Goal: Information Seeking & Learning: Check status

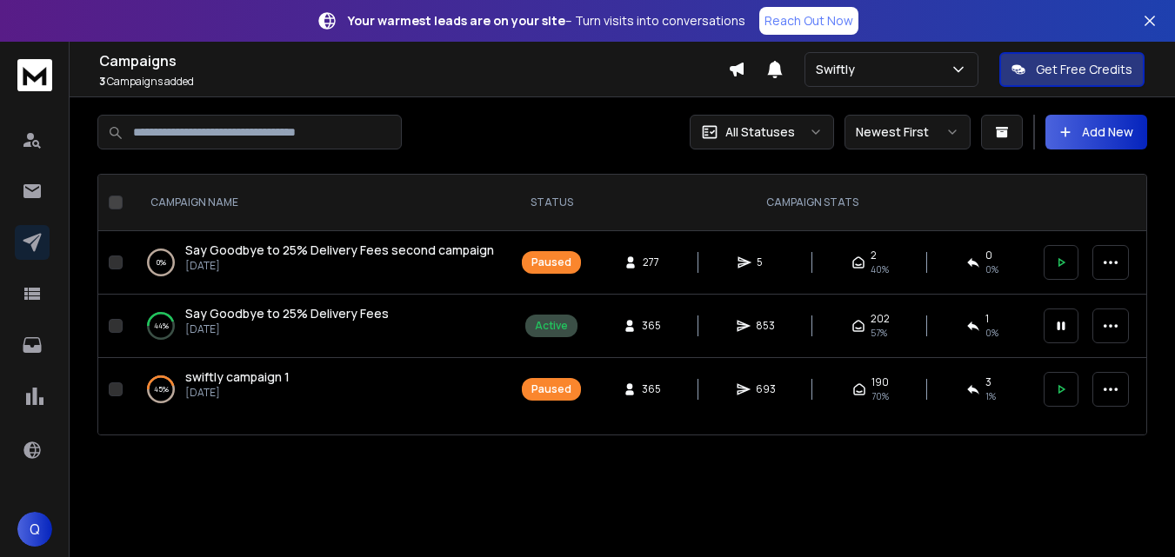
click at [1063, 273] on button at bounding box center [1060, 262] width 35 height 35
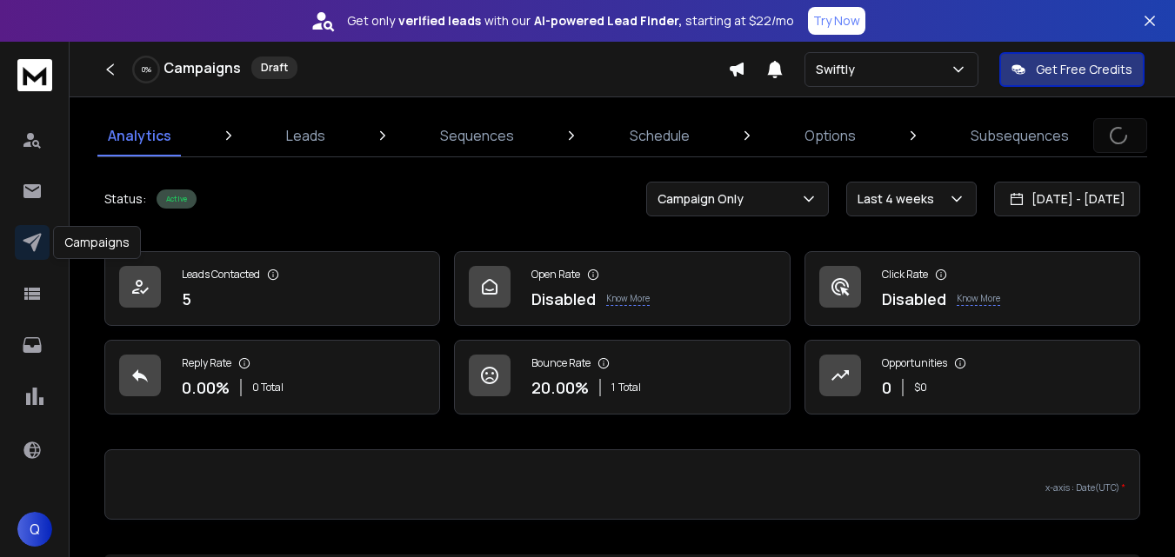
click at [47, 238] on link at bounding box center [32, 242] width 35 height 35
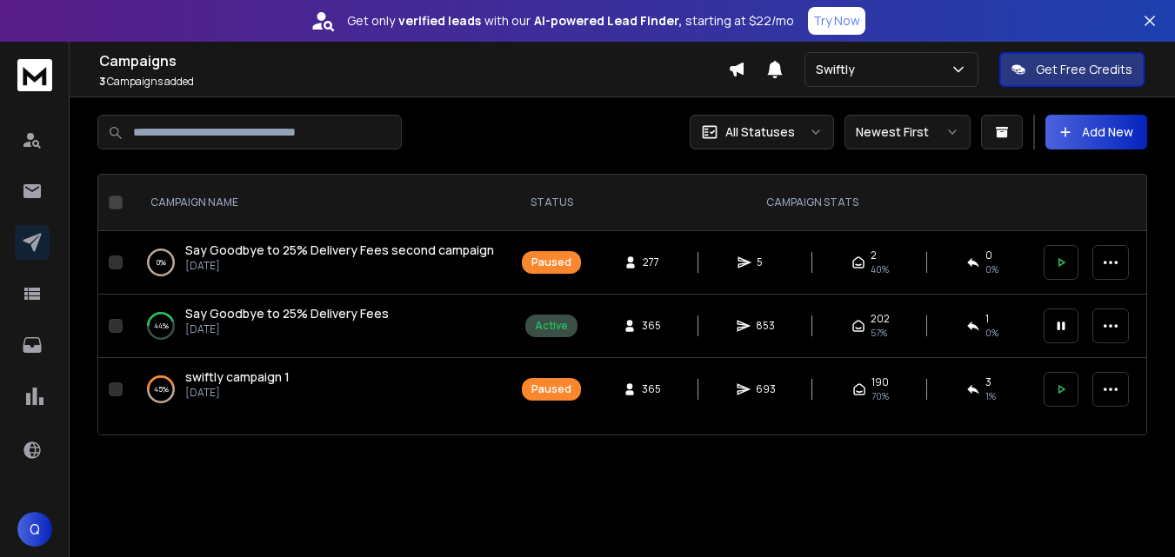
click at [830, 334] on div "365 853 202 57 % 1 0 %" at bounding box center [812, 326] width 421 height 28
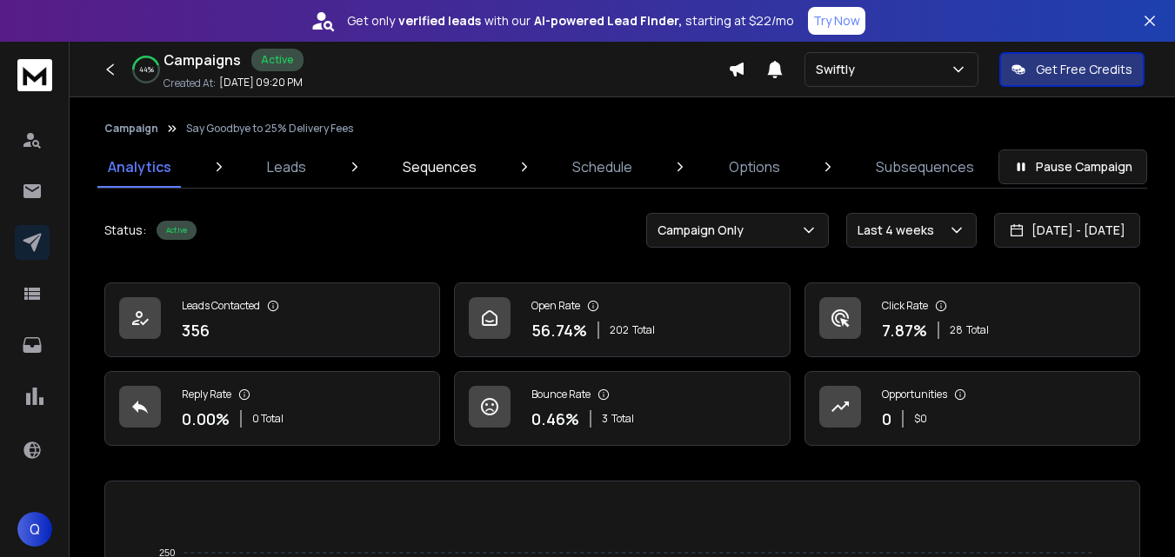
click at [460, 163] on p "Sequences" at bounding box center [440, 167] width 74 height 21
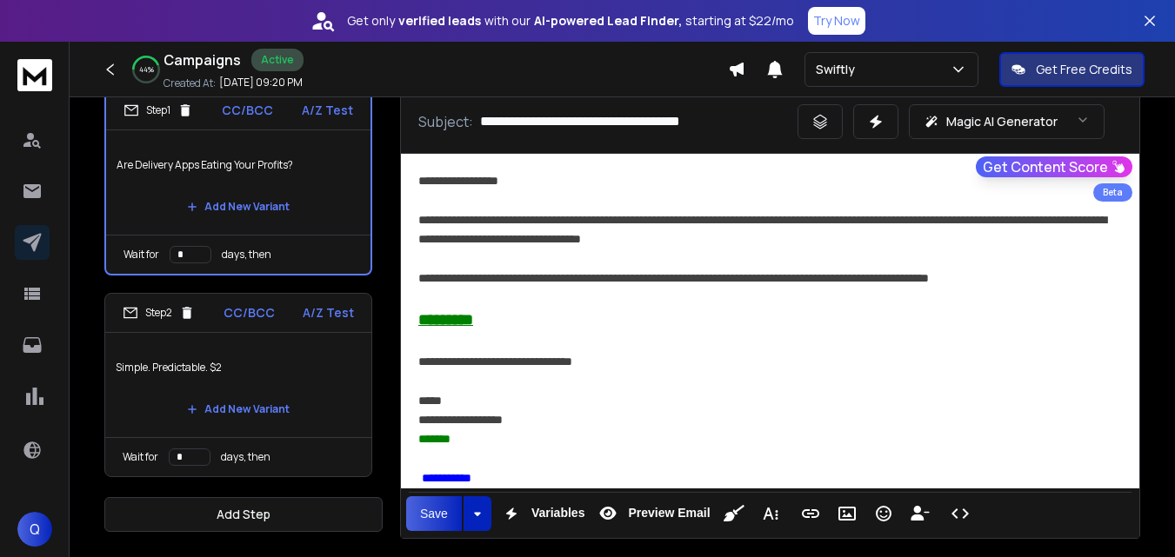
scroll to position [130, 0]
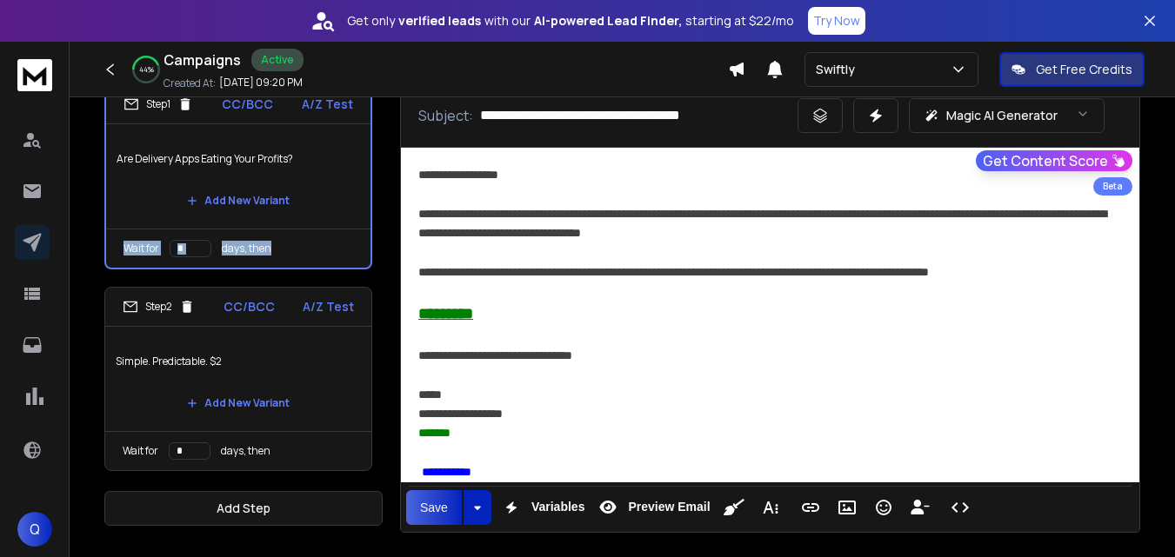
click at [378, 247] on div "Step 1 CC/BCC A/Z Test Are Delivery Apps Eating Your Profits? Add New Variant W…" at bounding box center [243, 278] width 278 height 390
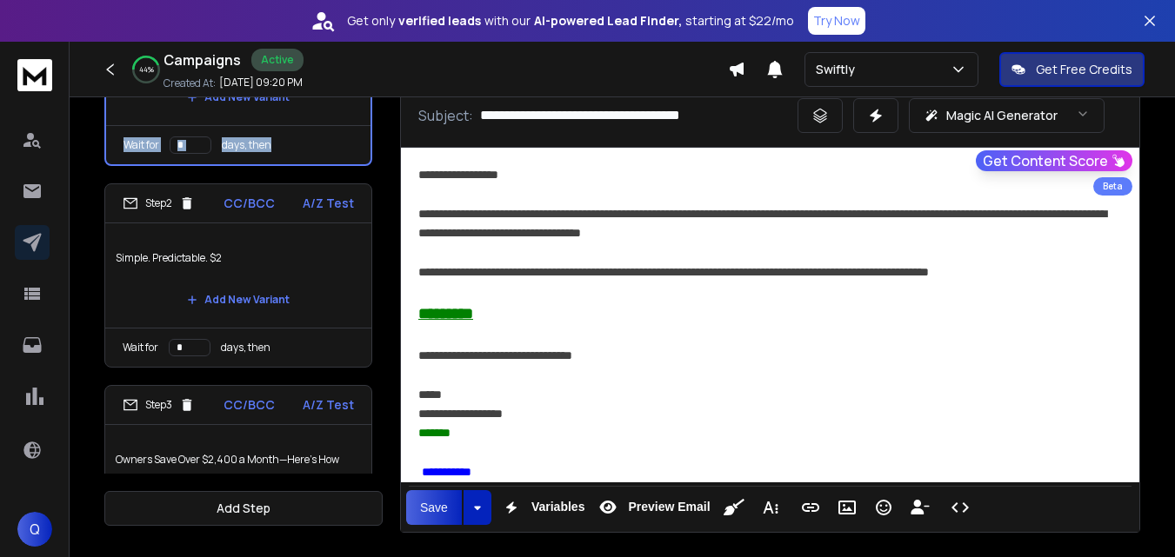
scroll to position [0, 0]
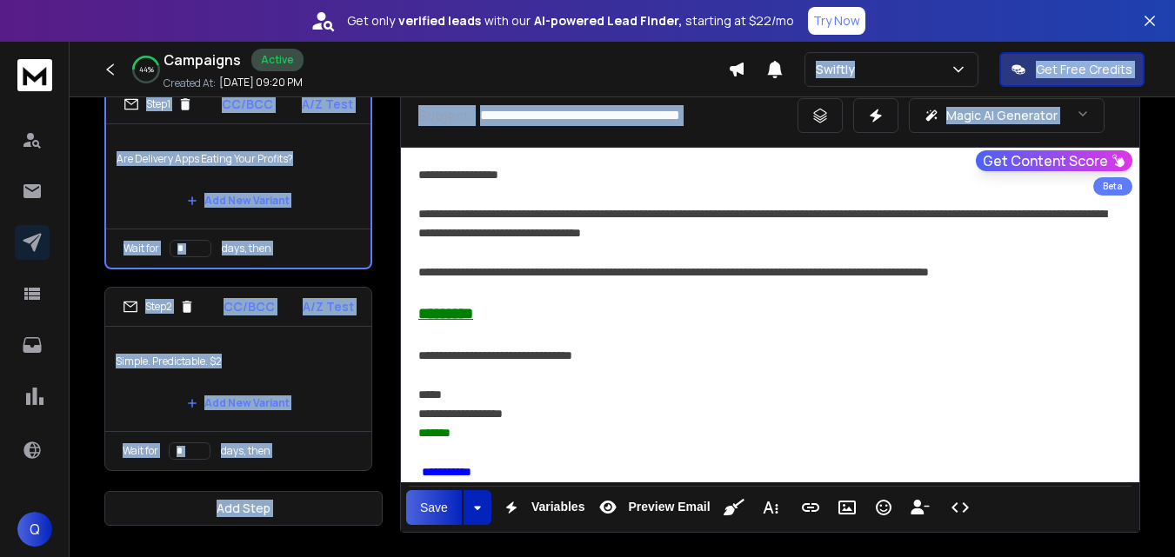
drag, startPoint x: 1165, startPoint y: 108, endPoint x: 544, endPoint y: 89, distance: 621.1
click at [544, 89] on div "**********" at bounding box center [587, 234] width 1175 height 645
click at [100, 59] on button at bounding box center [110, 69] width 23 height 35
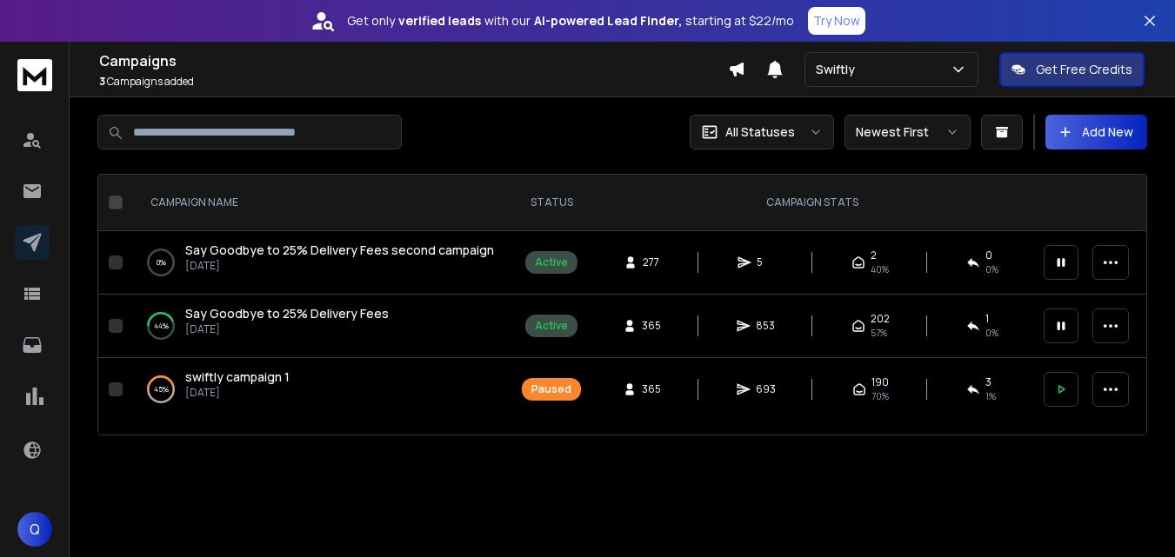
click at [806, 317] on div "365 853 202 57 % 1 0 %" at bounding box center [812, 326] width 421 height 28
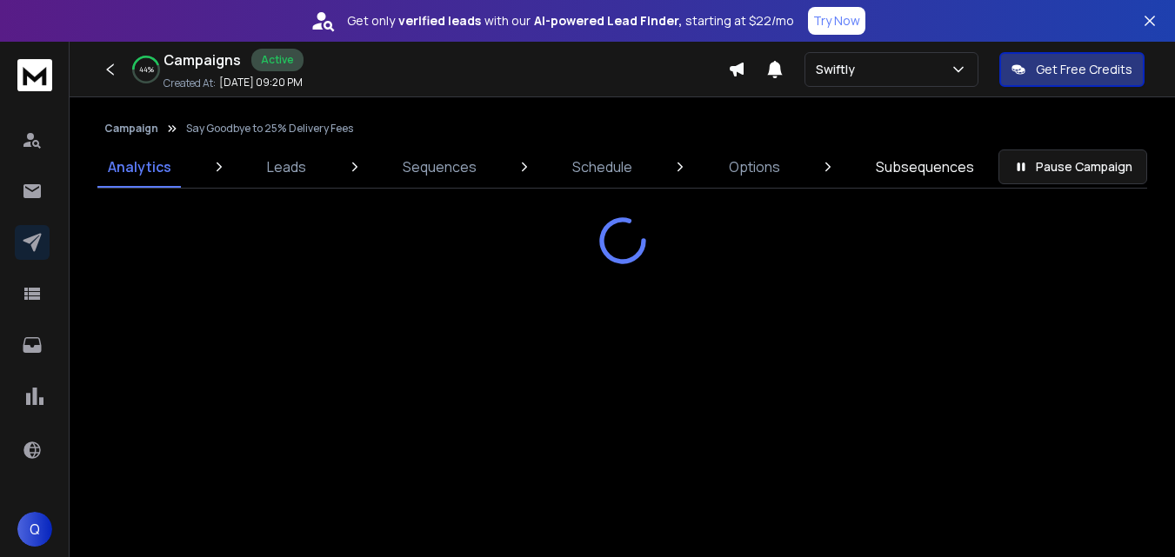
click at [890, 180] on link "Subsequences" at bounding box center [924, 167] width 119 height 42
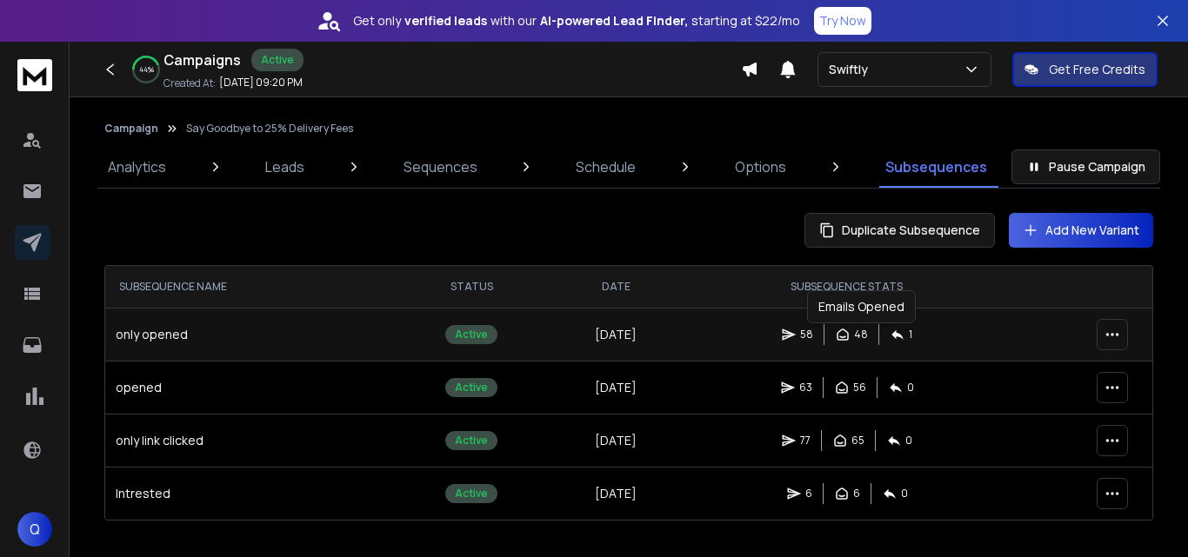
click at [849, 333] on icon at bounding box center [843, 335] width 10 height 10
click at [845, 343] on div "58 48 1" at bounding box center [847, 334] width 309 height 21
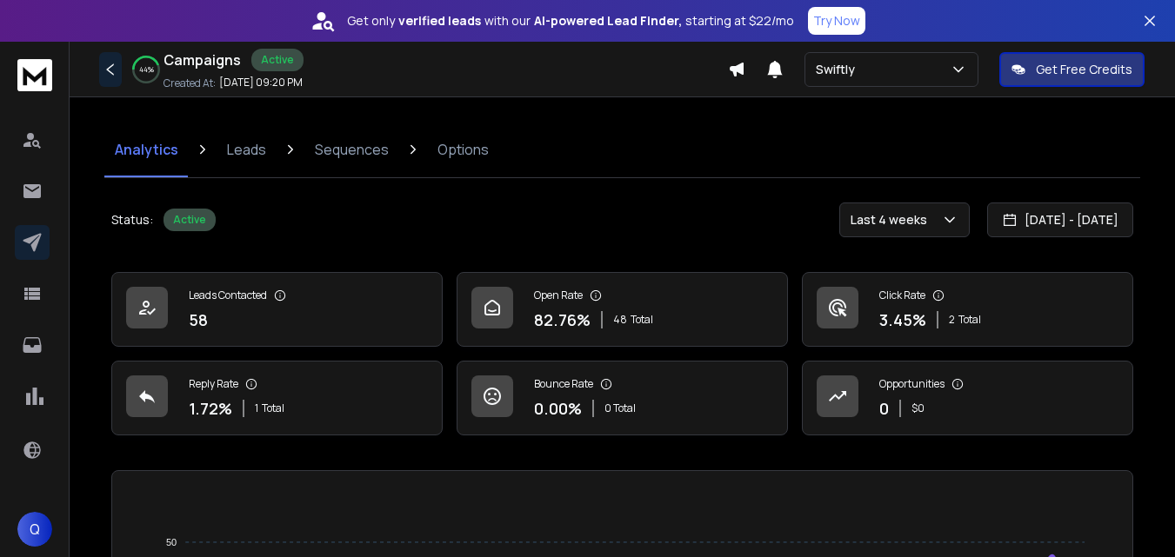
click at [115, 62] on icon at bounding box center [111, 70] width 16 height 16
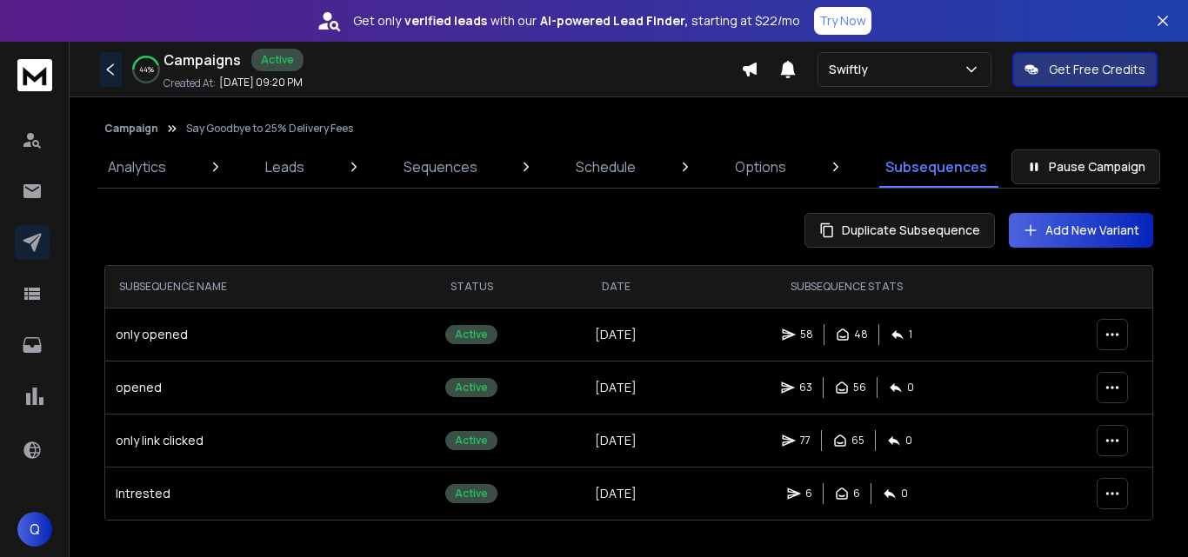
click at [115, 62] on icon at bounding box center [111, 70] width 16 height 16
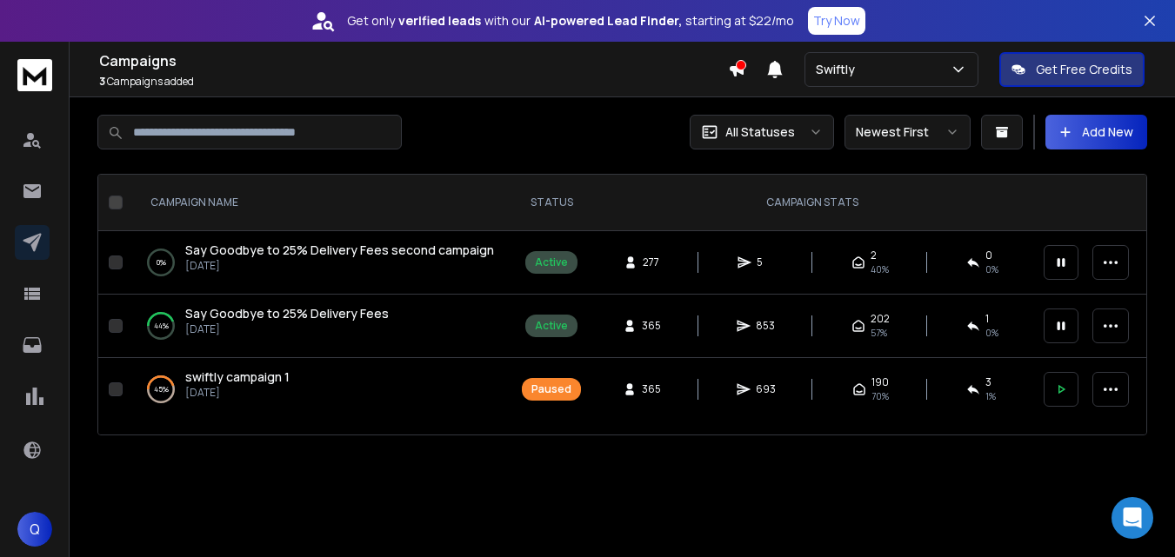
click at [535, 152] on div "Campaigns 3 Campaigns Added All Statuses Newest First Add New CAMPAIGN NAME STA…" at bounding box center [622, 393] width 1050 height 557
click at [595, 199] on th "CAMPAIGN STATS" at bounding box center [812, 203] width 442 height 57
click at [826, 263] on div "277 5 2 40 % 0 0 %" at bounding box center [812, 263] width 421 height 28
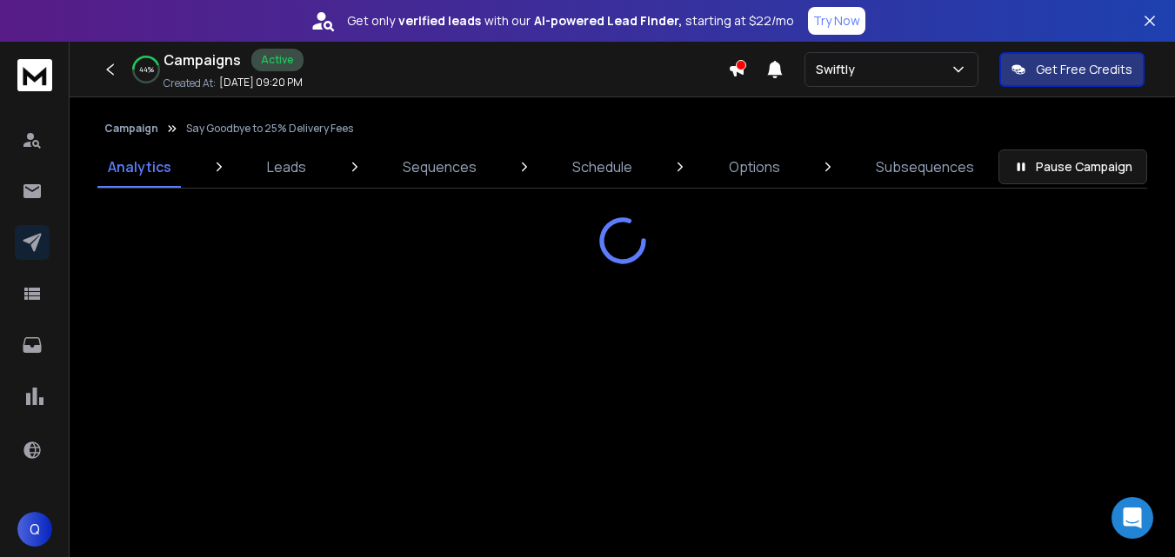
click at [737, 257] on div at bounding box center [622, 241] width 1036 height 56
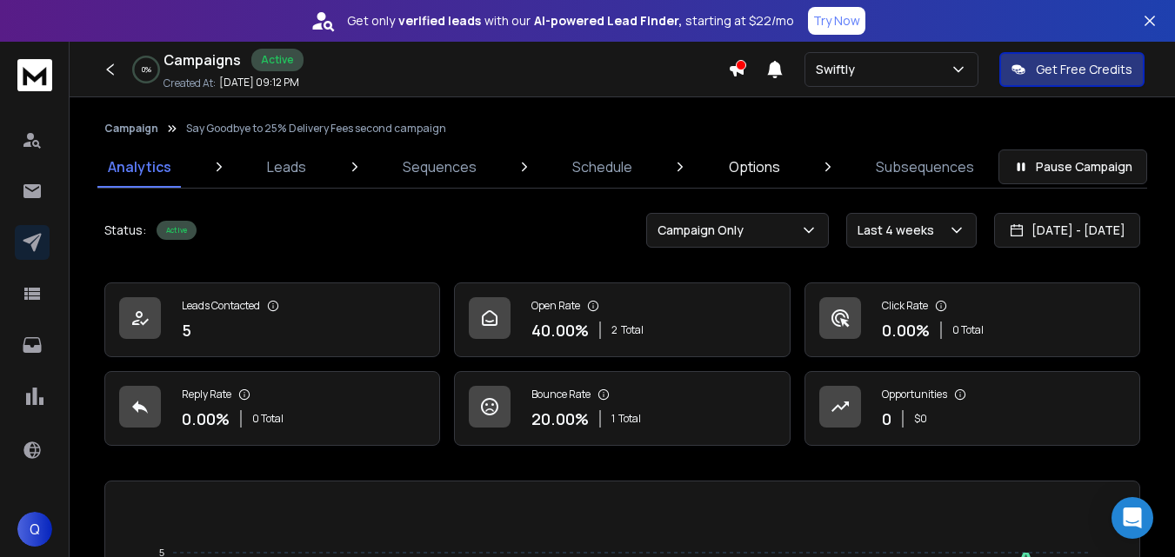
click at [761, 161] on p "Options" at bounding box center [754, 167] width 51 height 21
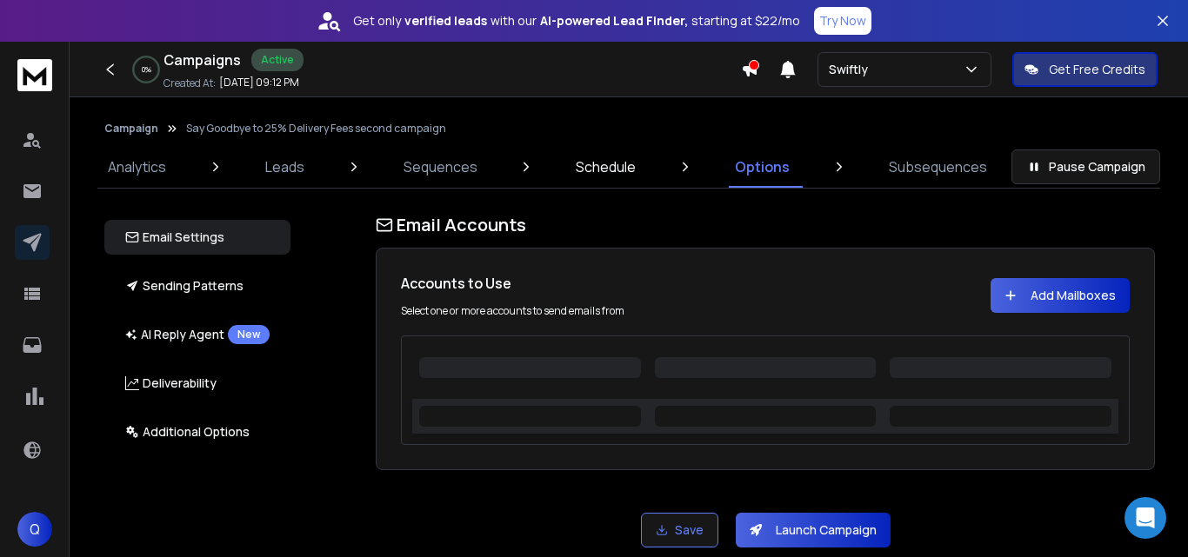
click at [608, 172] on p "Schedule" at bounding box center [606, 167] width 60 height 21
